Goal: Task Accomplishment & Management: Manage account settings

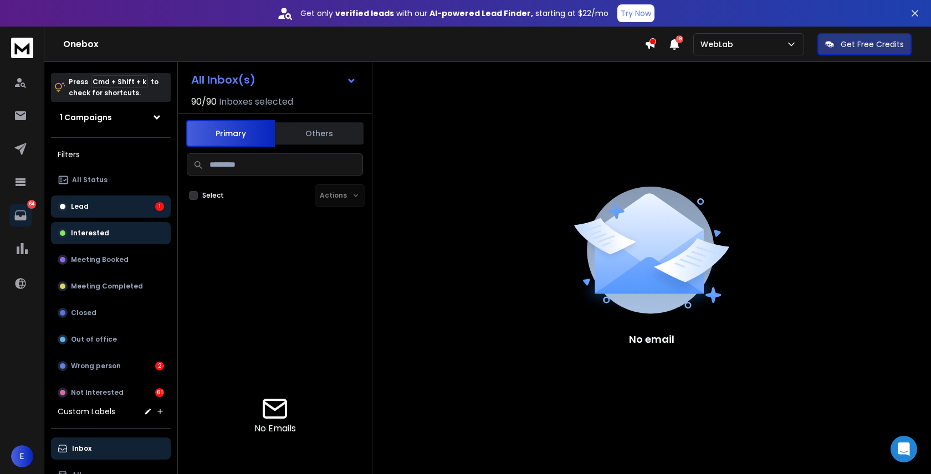
click at [99, 208] on button "Lead 1" at bounding box center [111, 207] width 120 height 22
click at [98, 233] on p "Interested" at bounding box center [90, 233] width 38 height 9
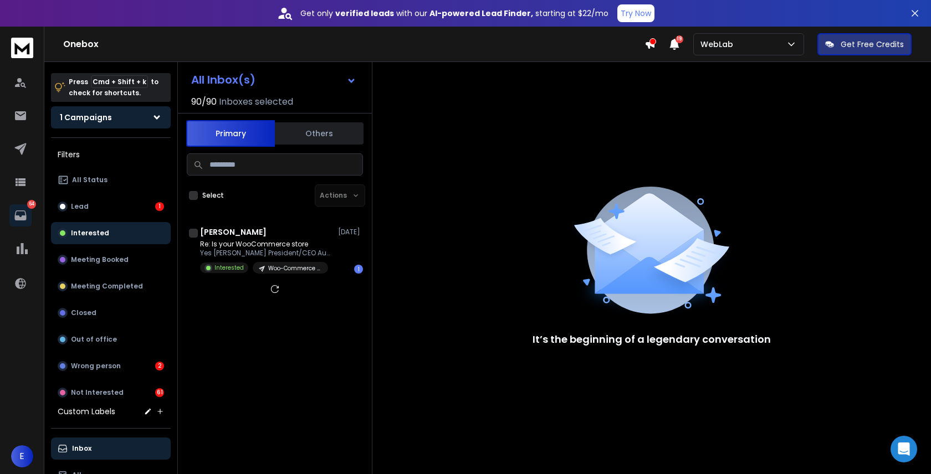
click at [154, 118] on icon at bounding box center [157, 117] width 6 height 4
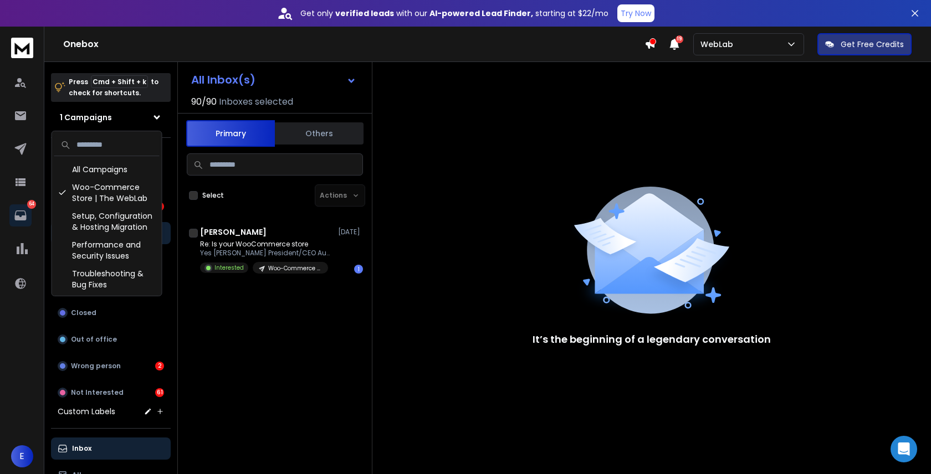
click at [209, 315] on div "[PERSON_NAME] [DATE] Re: Is your WooCommerce store Yes [PERSON_NAME] President/…" at bounding box center [275, 308] width 194 height 180
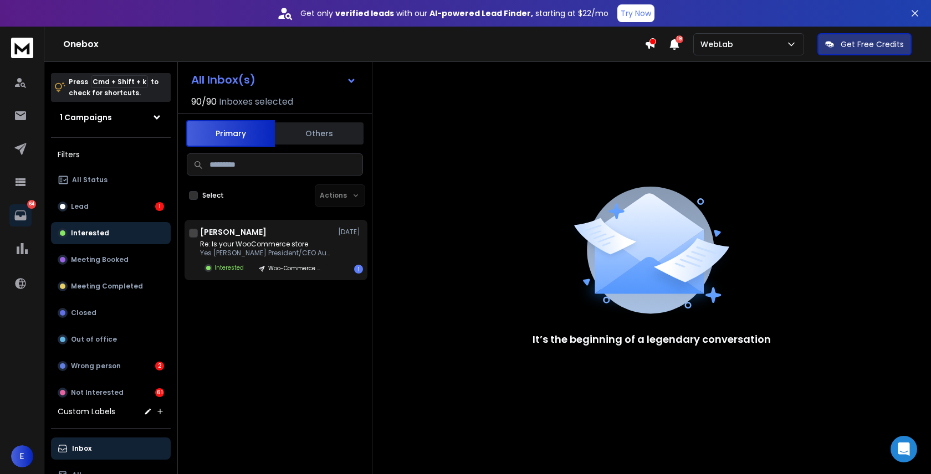
click at [241, 241] on p "Re: Is your WooCommerce store" at bounding box center [266, 244] width 133 height 9
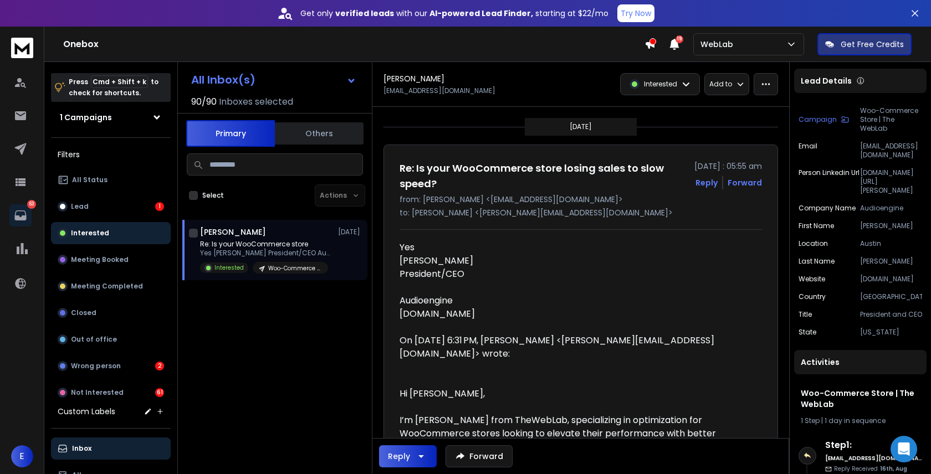
drag, startPoint x: 400, startPoint y: 316, endPoint x: 521, endPoint y: 316, distance: 120.8
click at [521, 316] on div "[DOMAIN_NAME]" at bounding box center [562, 314] width 324 height 13
copy div "[DOMAIN_NAME]"
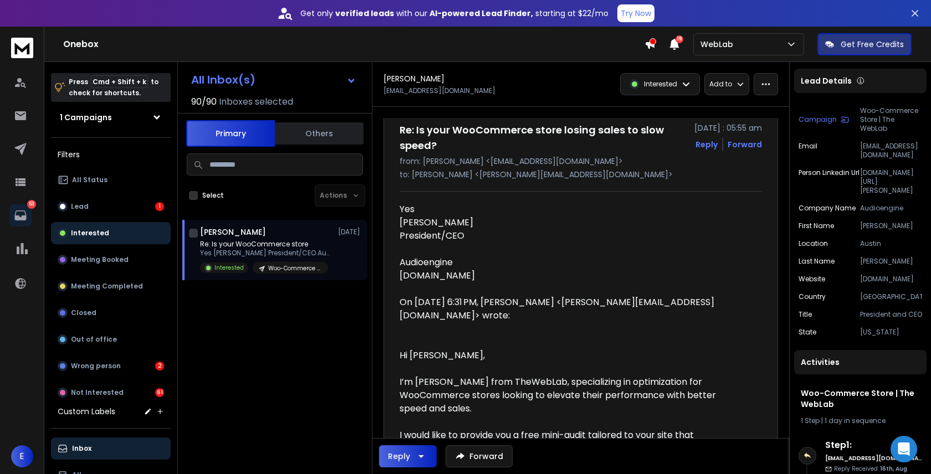
scroll to position [76, 0]
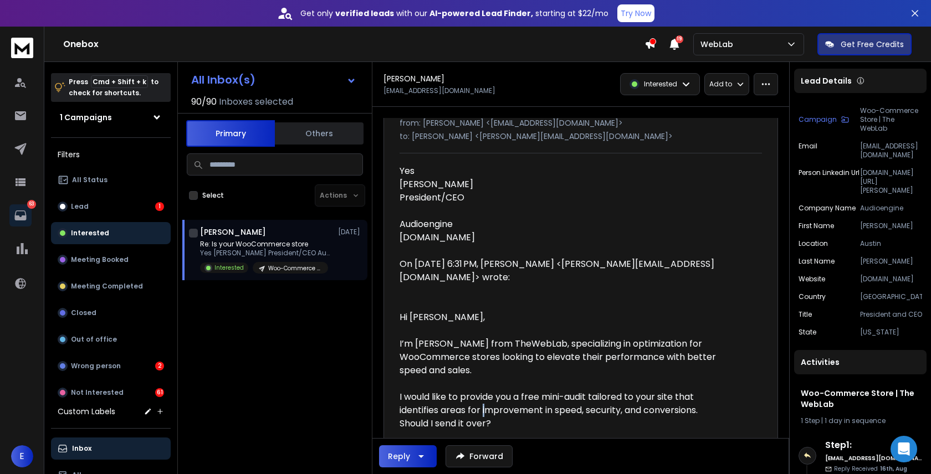
click at [486, 399] on div "I would like to provide you a free mini-audit tailored to your site that identi…" at bounding box center [562, 411] width 324 height 40
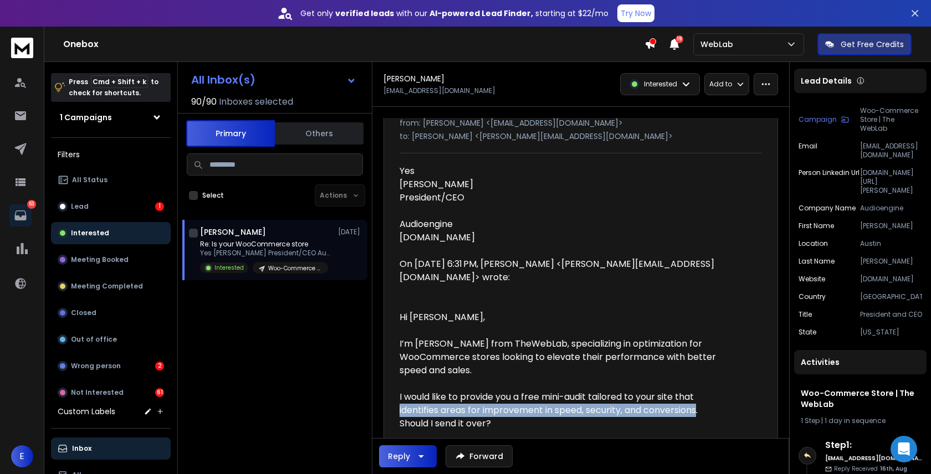
drag, startPoint x: 400, startPoint y: 399, endPoint x: 700, endPoint y: 399, distance: 299.3
click at [700, 399] on div "I would like to provide you a free mini-audit tailored to your site that identi…" at bounding box center [562, 411] width 324 height 40
copy div "identifies areas for improvement in speed, security, and conversions"
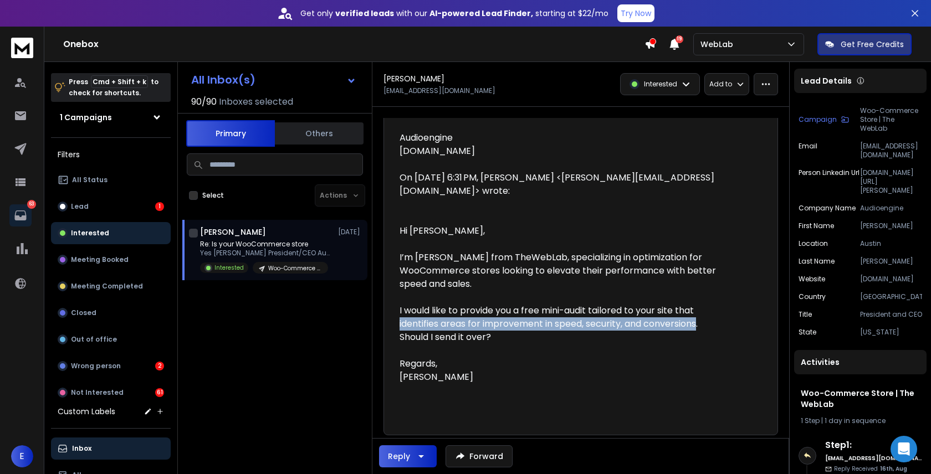
scroll to position [166, 0]
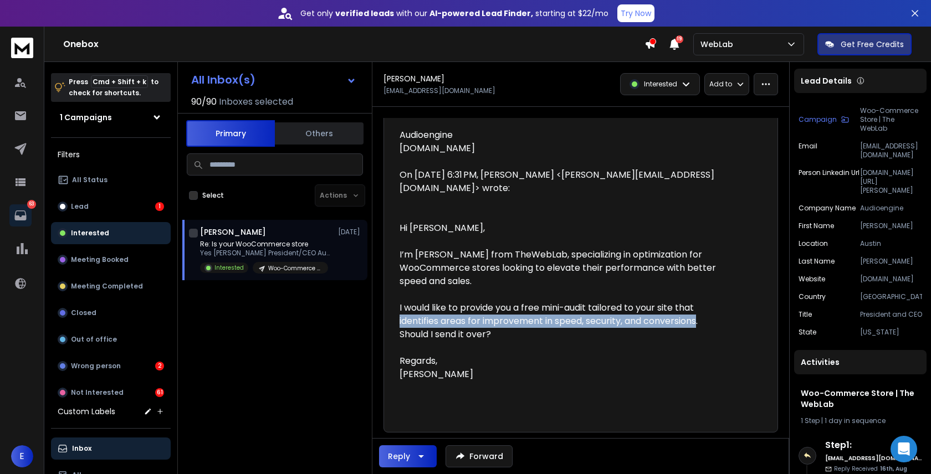
click at [318, 136] on button "Others" at bounding box center [319, 133] width 89 height 24
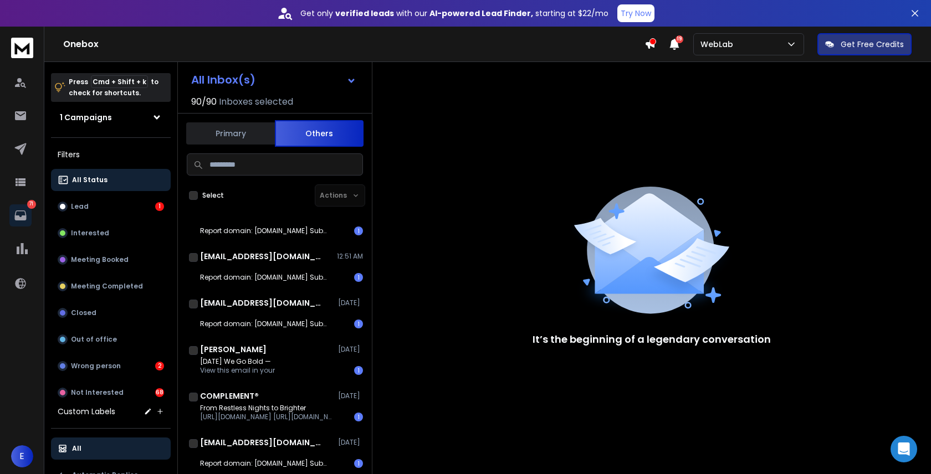
scroll to position [79, 0]
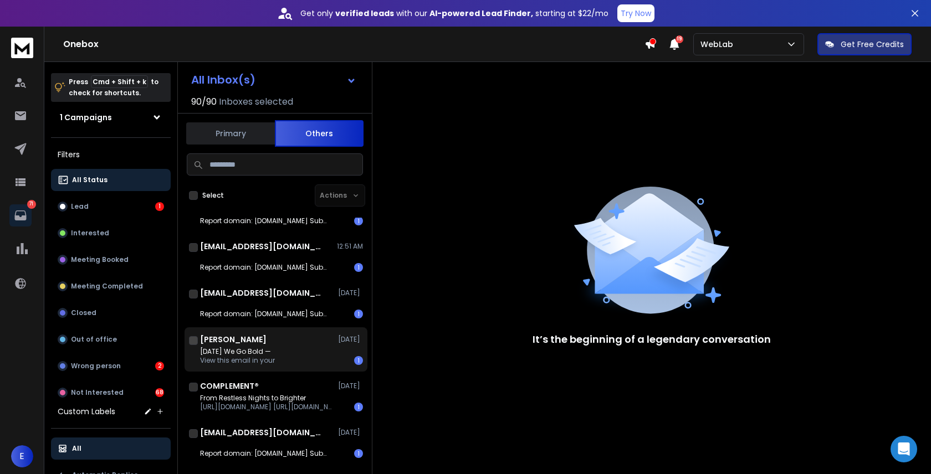
click at [258, 353] on p "[DATE] We Go Bold —" at bounding box center [237, 352] width 75 height 9
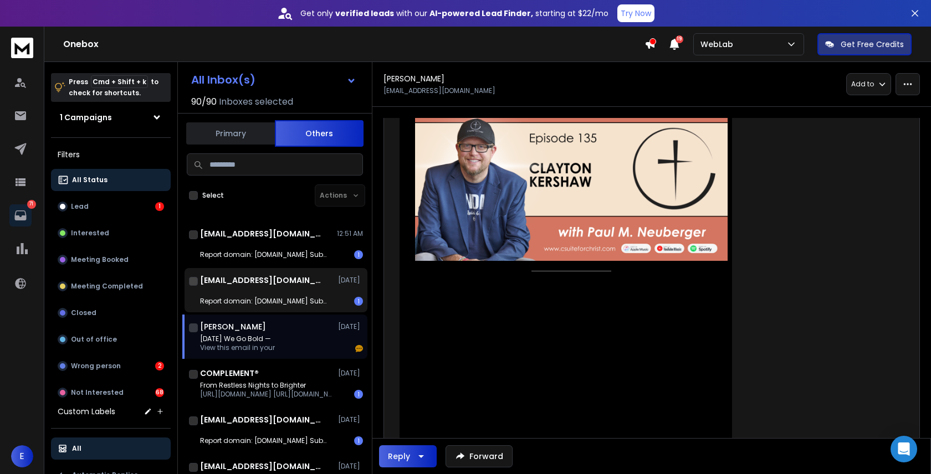
scroll to position [0, 0]
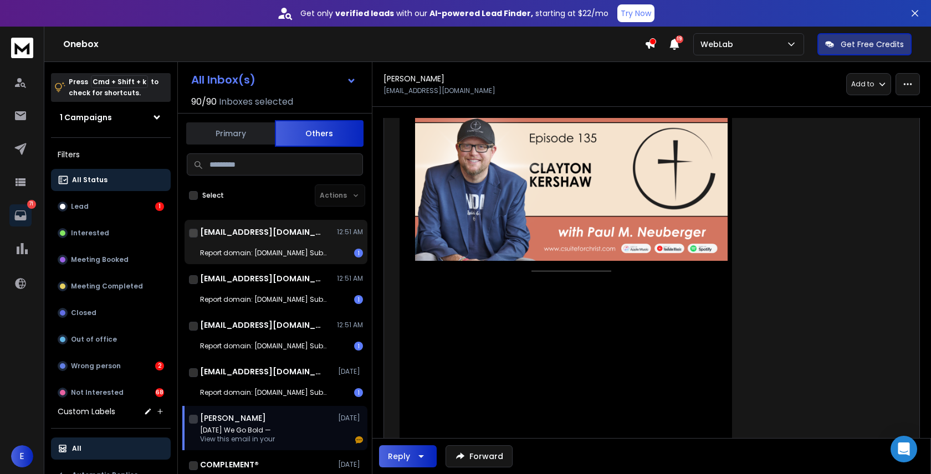
click at [255, 238] on div "[EMAIL_ADDRESS][DOMAIN_NAME] 12:51 AM Report domain: [DOMAIN_NAME] Submitter: […" at bounding box center [281, 242] width 163 height 31
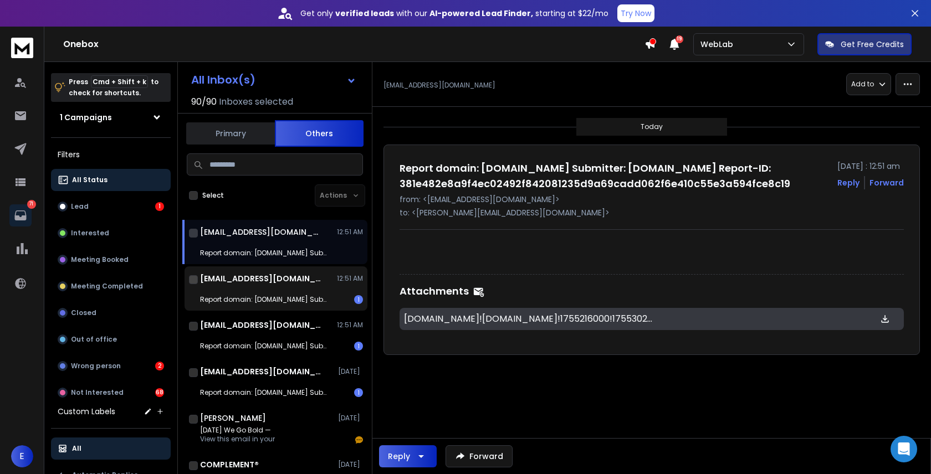
click at [266, 283] on h1 "[EMAIL_ADDRESS][DOMAIN_NAME]" at bounding box center [261, 278] width 122 height 11
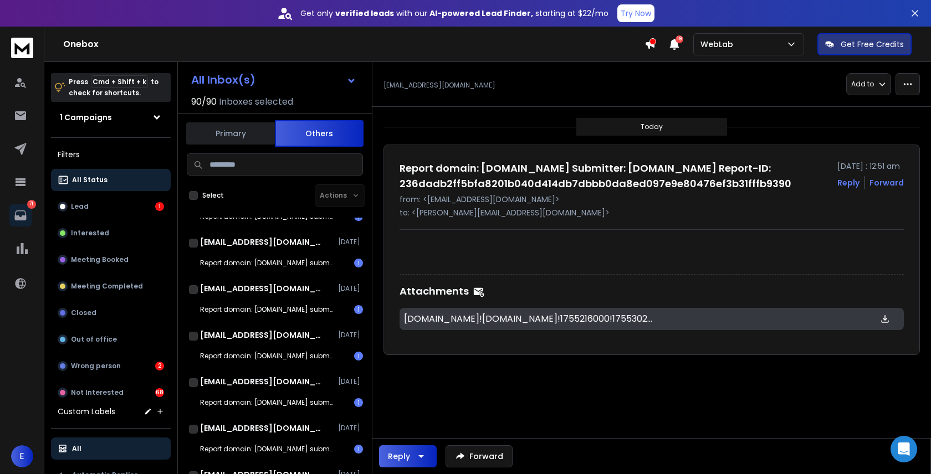
scroll to position [905, 0]
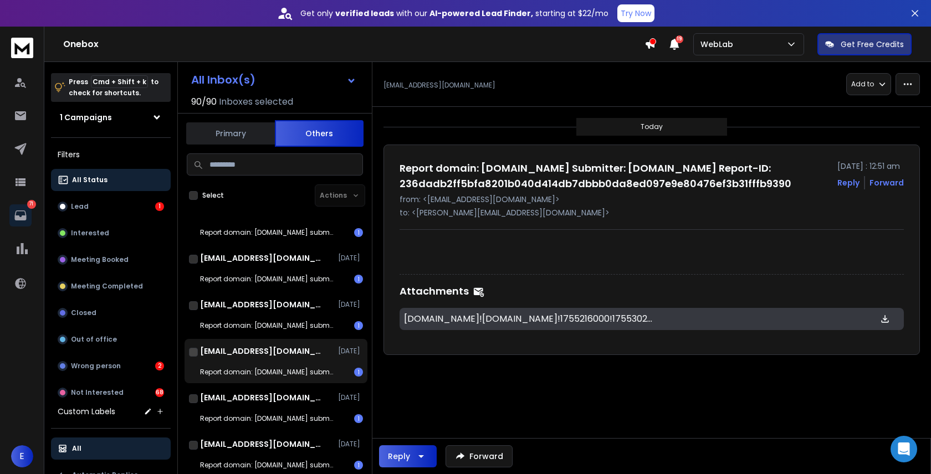
click at [258, 364] on div "Report domain: [DOMAIN_NAME] submitter: [DOMAIN_NAME] 1" at bounding box center [281, 368] width 163 height 18
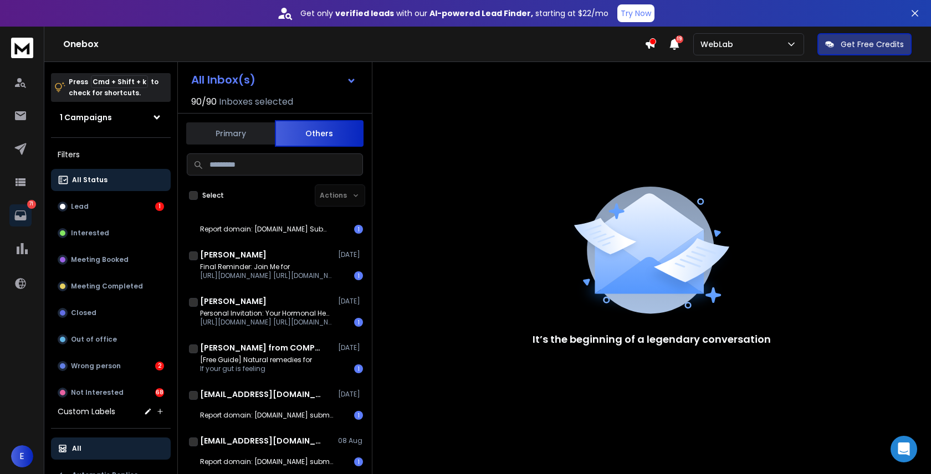
scroll to position [0, 0]
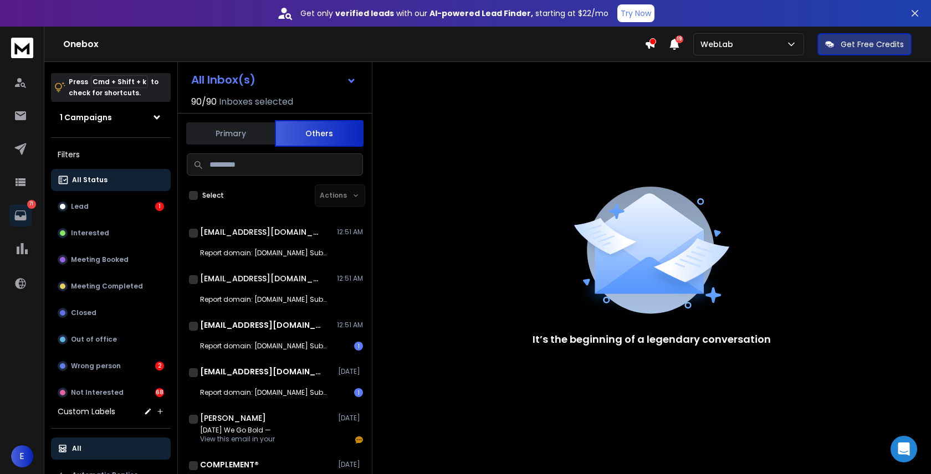
click at [221, 121] on div "All Inbox(s) 90 / 90 Inboxes selected Primary Others Select Actions [EMAIL_ADDR…" at bounding box center [275, 299] width 194 height 474
click at [223, 132] on button "Primary" at bounding box center [230, 133] width 89 height 24
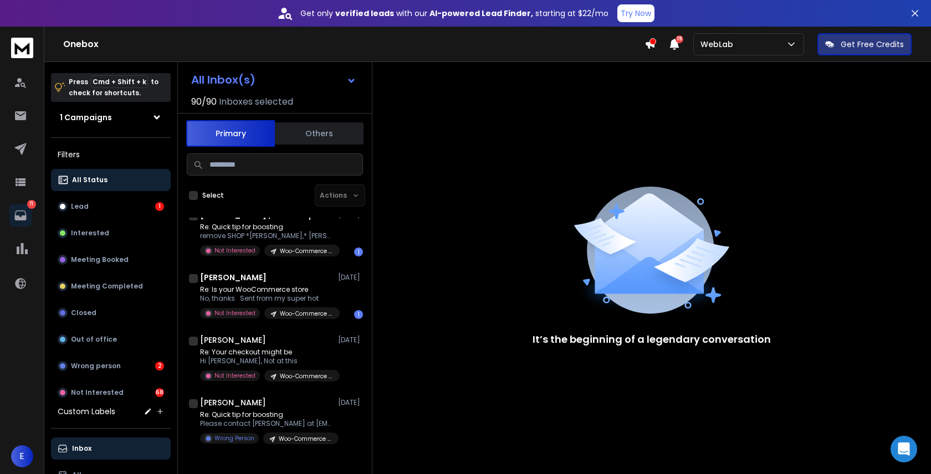
scroll to position [498, 0]
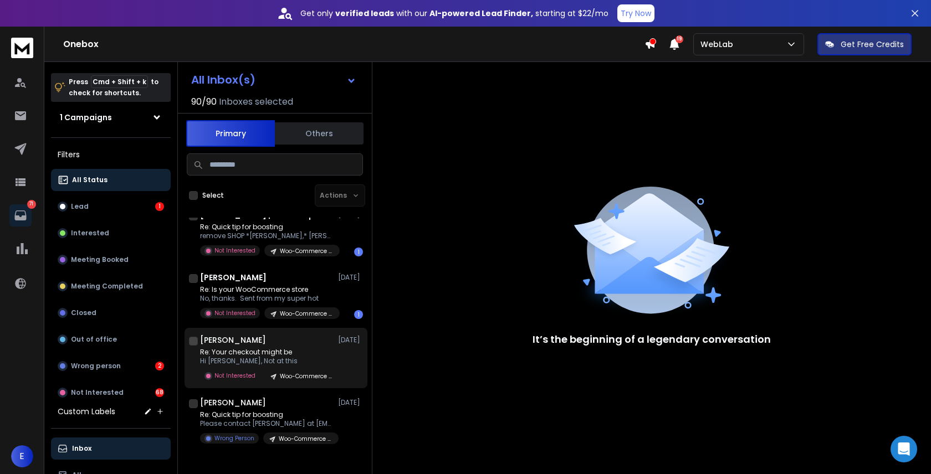
click at [273, 352] on p "Re: Your checkout might be" at bounding box center [266, 352] width 133 height 9
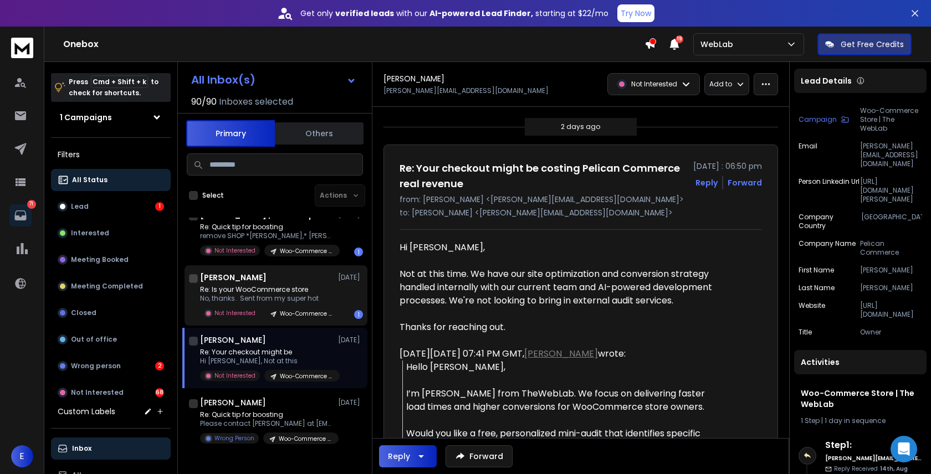
click at [281, 285] on p "Re: Is your WooCommerce store" at bounding box center [266, 289] width 133 height 9
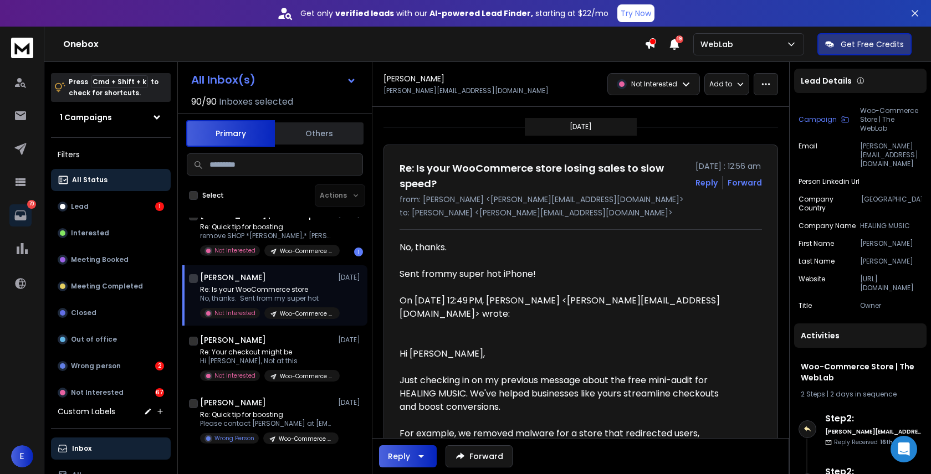
scroll to position [432, 0]
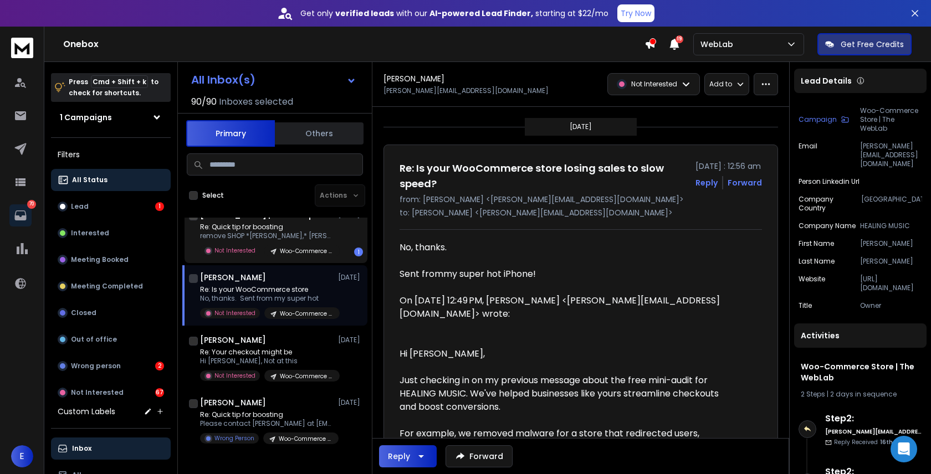
click at [290, 241] on p "remove SHOP *[PERSON_NAME],* [PERSON_NAME]" at bounding box center [266, 236] width 133 height 9
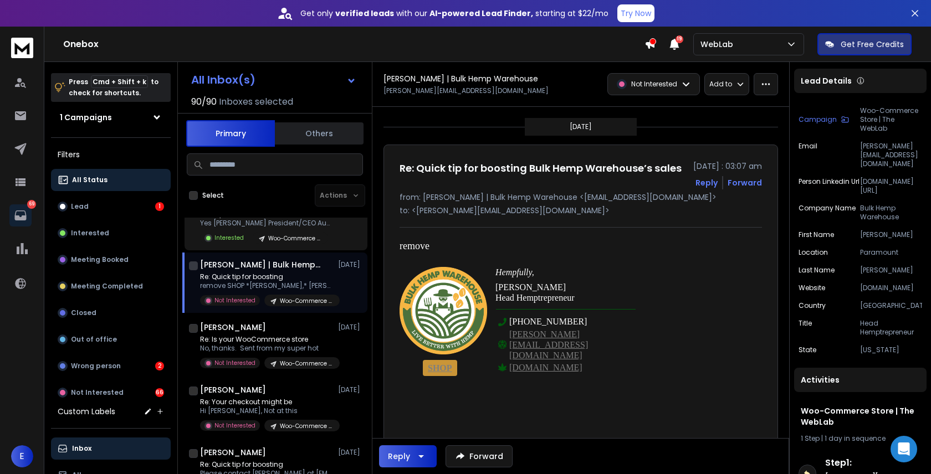
scroll to position [343, 0]
click at [279, 220] on p "Re: Is your WooCommerce store" at bounding box center [266, 215] width 133 height 9
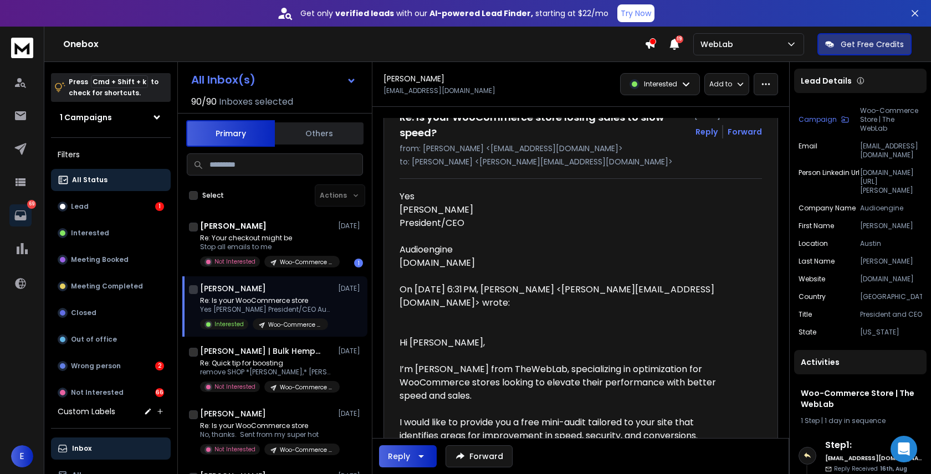
scroll to position [253, 0]
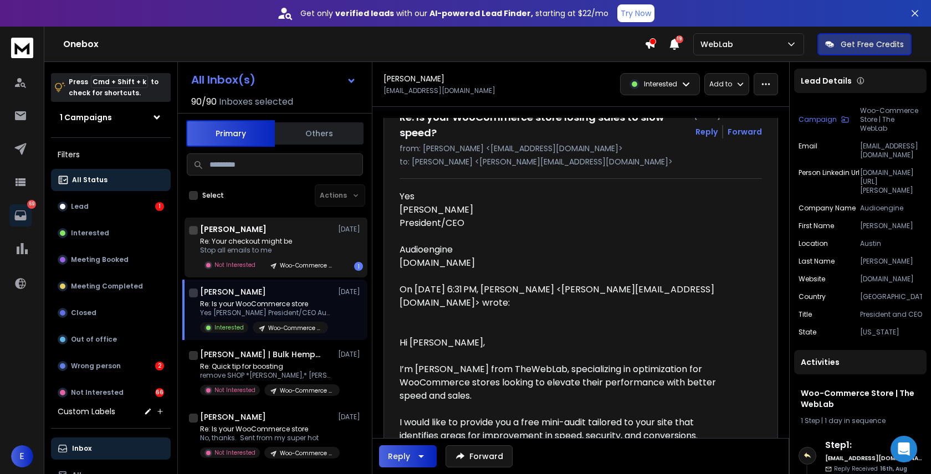
click at [292, 255] on p "Stop all emails to me" at bounding box center [266, 250] width 133 height 9
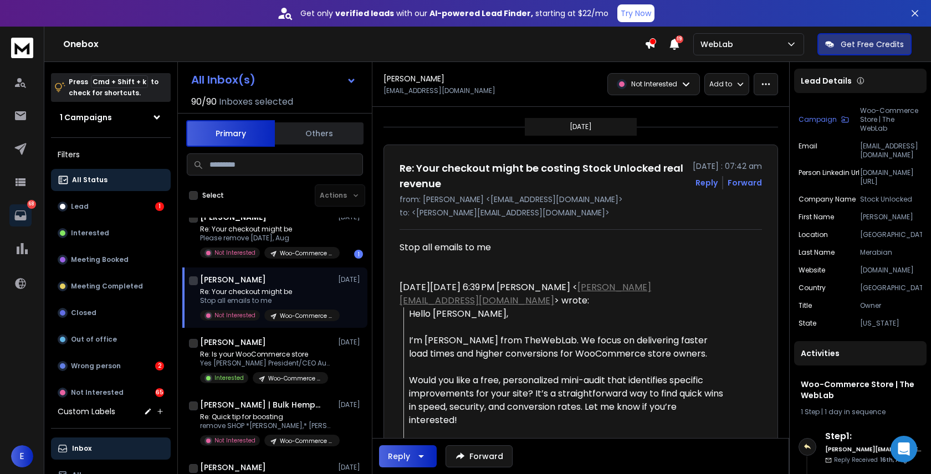
scroll to position [202, 0]
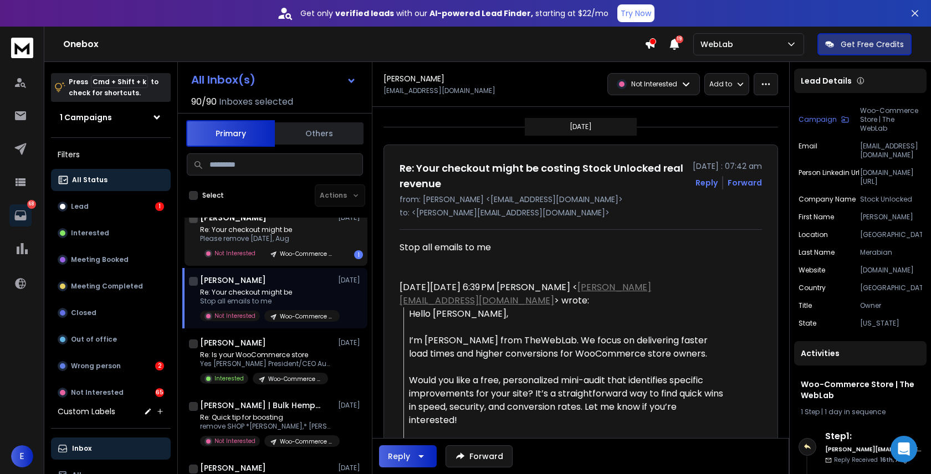
click at [302, 243] on p "Please remove [DATE], Aug" at bounding box center [266, 238] width 133 height 9
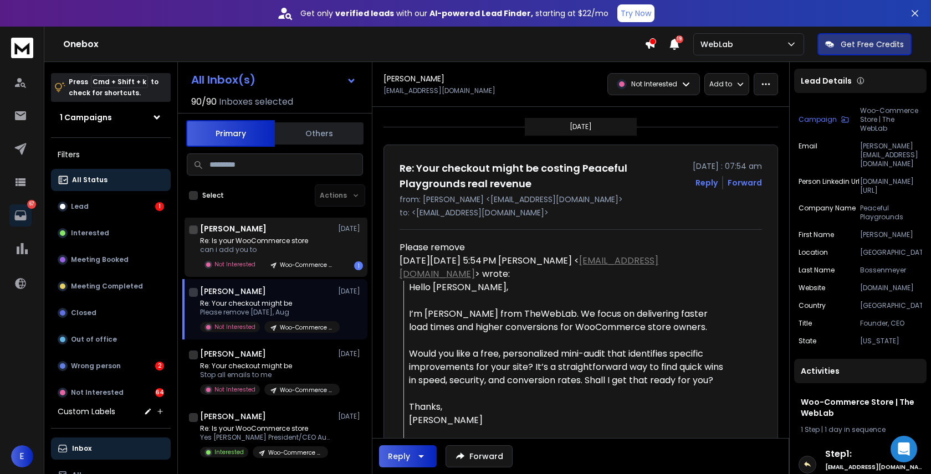
scroll to position [126, 0]
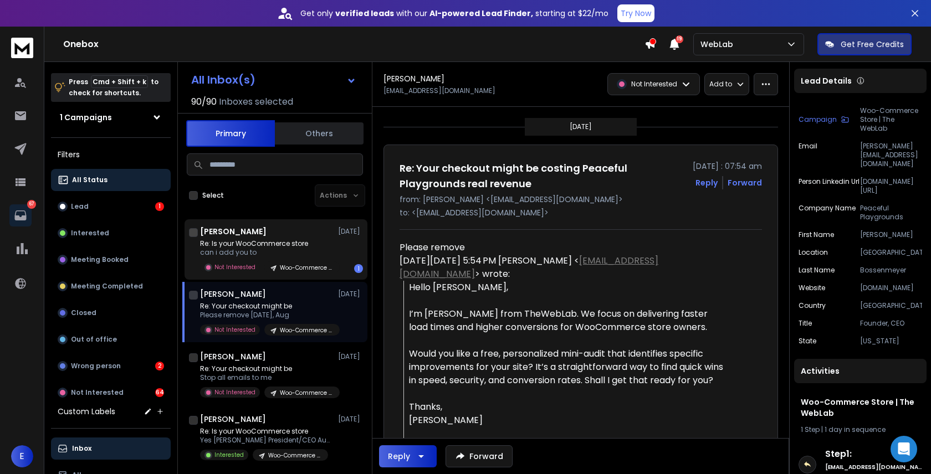
click at [303, 248] on p "Re: Is your WooCommerce store" at bounding box center [266, 243] width 133 height 9
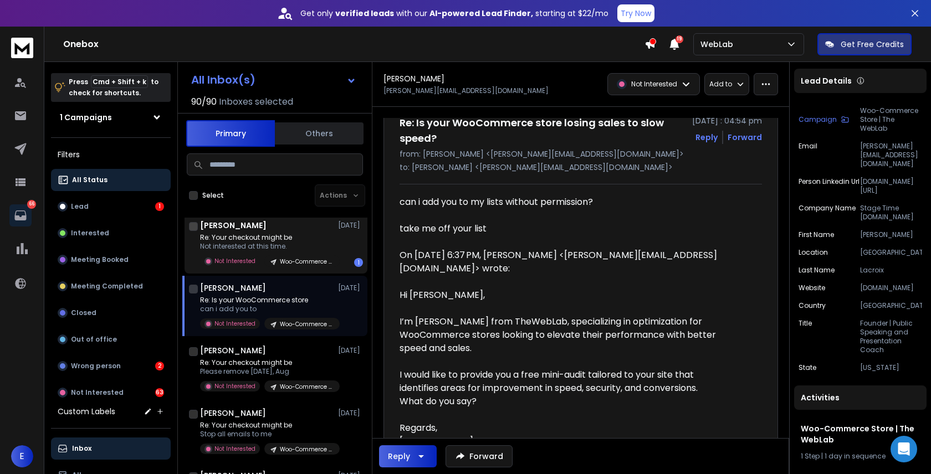
scroll to position [49, 0]
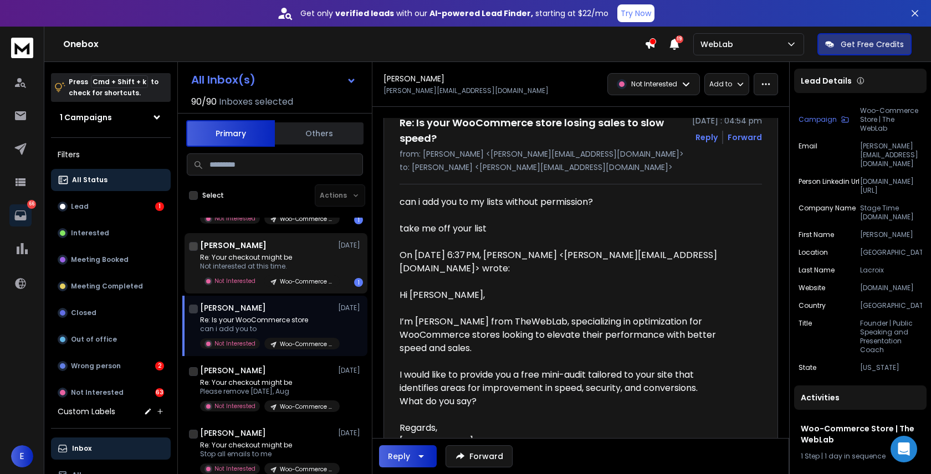
click at [305, 262] on p "Re: Your checkout might be" at bounding box center [266, 257] width 133 height 9
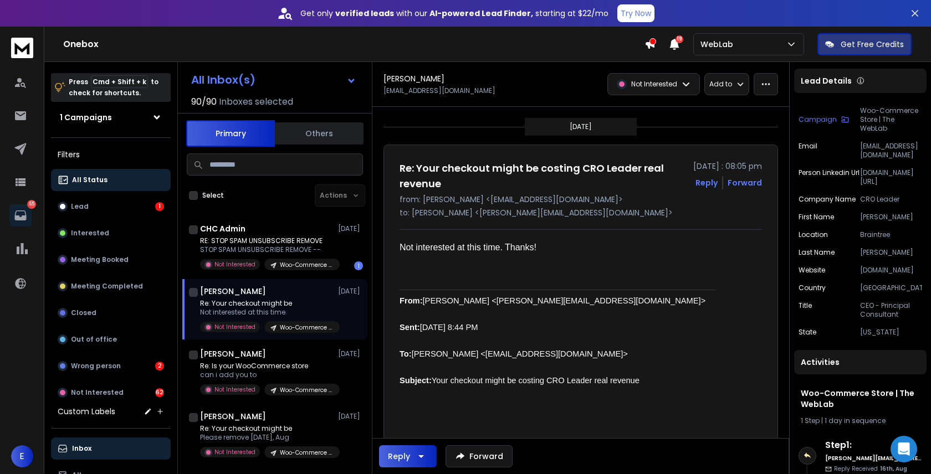
scroll to position [0, 0]
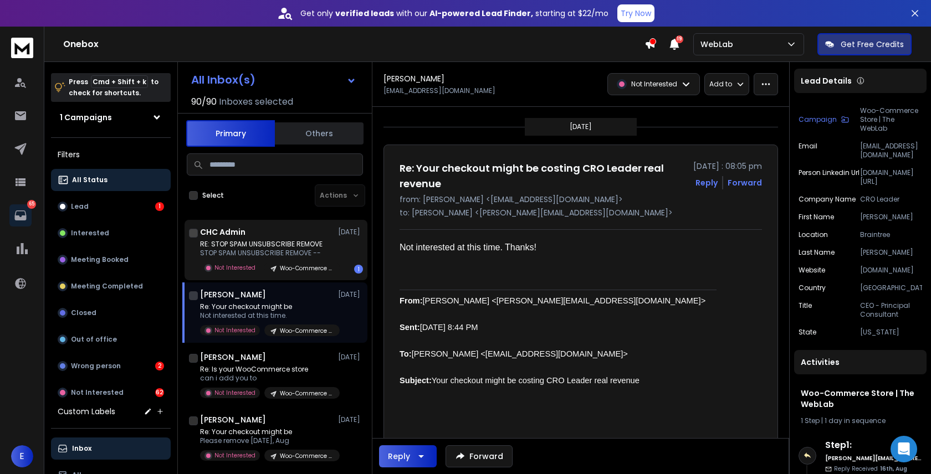
click at [301, 257] on p "STOP SPAM UNSUBSCRIBE REMOVE --" at bounding box center [266, 253] width 133 height 9
